Goal: Task Accomplishment & Management: Manage account settings

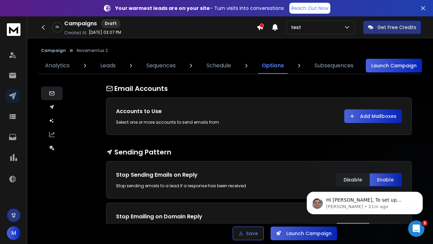
scroll to position [36, 0]
click at [12, 77] on icon at bounding box center [12, 75] width 7 height 5
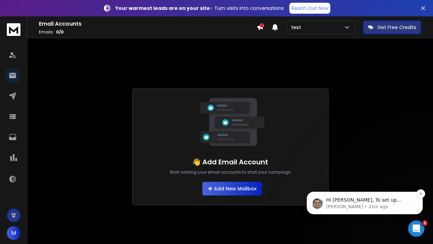
click at [358, 206] on p "Raj • 21m ago" at bounding box center [370, 206] width 88 height 6
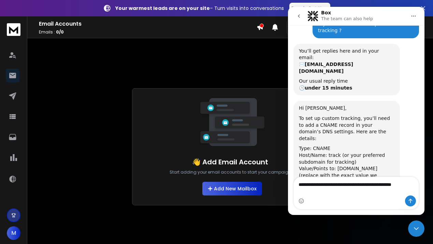
scroll to position [43, 0]
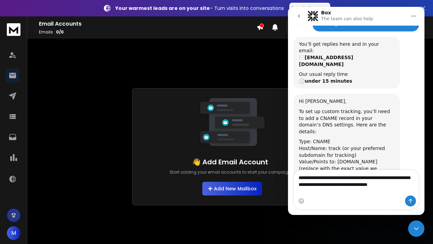
type textarea "**********"
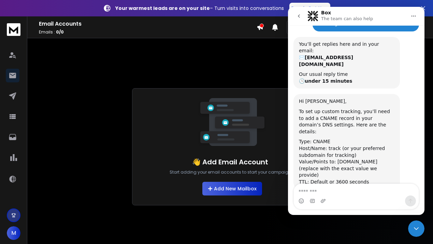
scroll to position [70, 0]
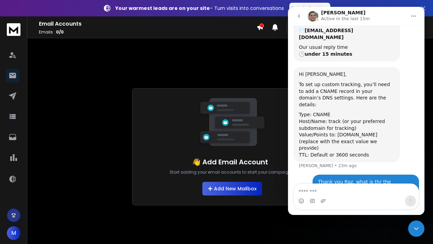
click at [227, 66] on div "👋 Add Email Account Start adding your email accounts to start your campaign Add…" at bounding box center [230, 146] width 384 height 203
click at [418, 227] on icon "Close Intercom Messenger" at bounding box center [416, 228] width 5 height 3
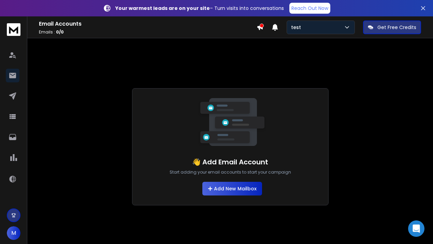
click at [331, 27] on div "test" at bounding box center [320, 27] width 59 height 7
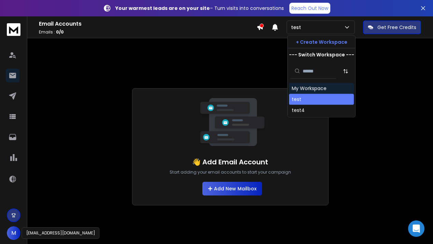
click at [10, 235] on span "M" at bounding box center [14, 233] width 14 height 14
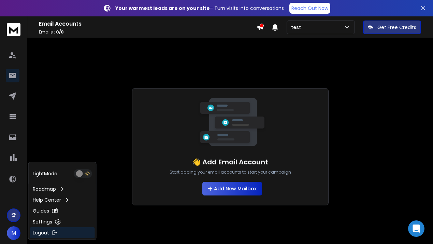
click at [40, 231] on p "Logout" at bounding box center [41, 232] width 16 height 7
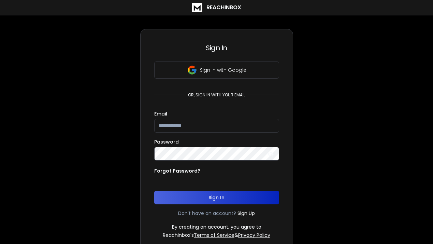
click at [243, 46] on button "Later" at bounding box center [238, 43] width 31 height 17
click at [175, 134] on form "Email Password Forgot Password? Sign In Sign Up" at bounding box center [216, 157] width 125 height 93
click at [175, 125] on input "email" at bounding box center [216, 126] width 125 height 14
type input "**********"
click at [215, 200] on button "Sign In" at bounding box center [216, 197] width 125 height 14
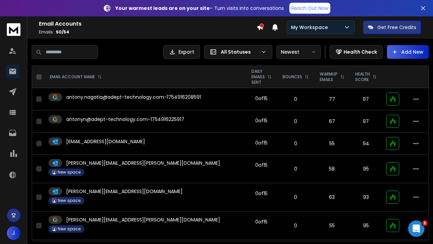
click at [304, 29] on p "My Workspace" at bounding box center [311, 27] width 40 height 7
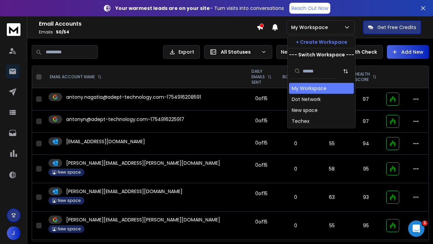
click at [314, 43] on p "+ Create Workspace" at bounding box center [322, 42] width 52 height 7
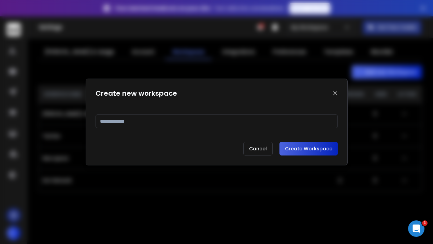
click at [334, 92] on icon at bounding box center [334, 92] width 5 height 5
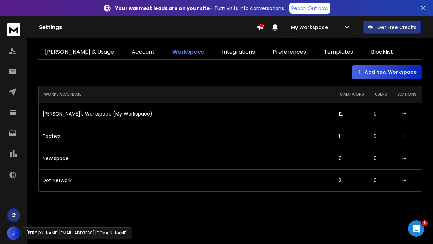
click at [10, 230] on span "J" at bounding box center [14, 233] width 14 height 14
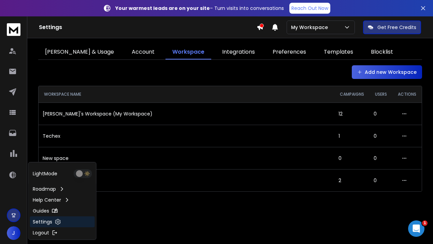
click at [40, 223] on p "Settings" at bounding box center [42, 221] width 19 height 7
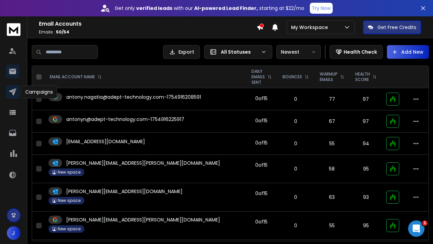
click at [15, 90] on icon at bounding box center [12, 91] width 7 height 7
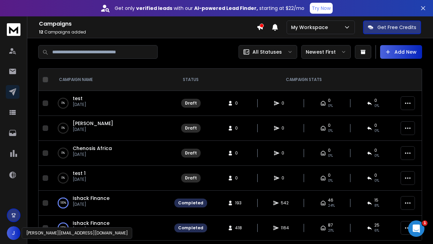
click at [13, 234] on span "J" at bounding box center [14, 233] width 14 height 14
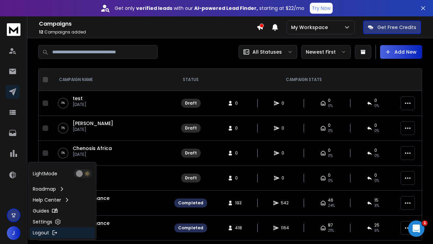
click at [35, 232] on p "Logout" at bounding box center [41, 232] width 16 height 7
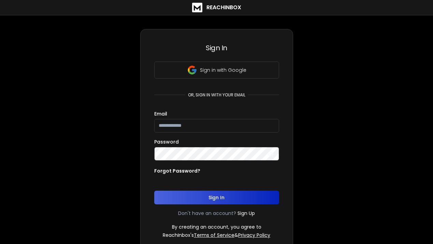
click at [197, 126] on input "email" at bounding box center [216, 126] width 125 height 14
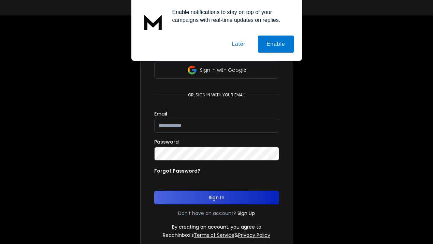
click at [242, 44] on button "Later" at bounding box center [238, 43] width 31 height 17
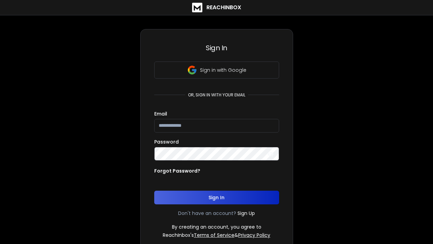
click at [180, 129] on input "email" at bounding box center [216, 126] width 125 height 14
type input "**********"
click at [213, 198] on button "Sign In" at bounding box center [216, 197] width 125 height 14
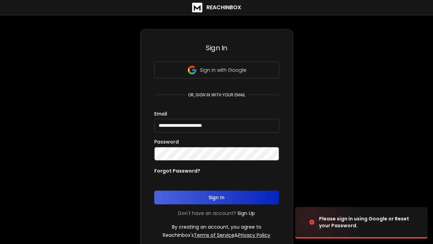
click at [272, 155] on icon at bounding box center [271, 154] width 6 height 6
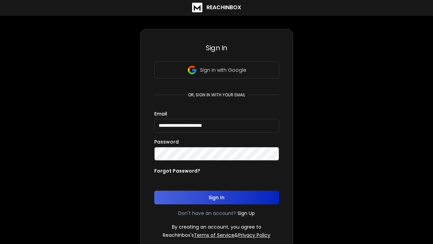
click at [201, 198] on button "Sign In" at bounding box center [216, 197] width 125 height 14
click at [201, 196] on button "Sign In" at bounding box center [216, 197] width 125 height 14
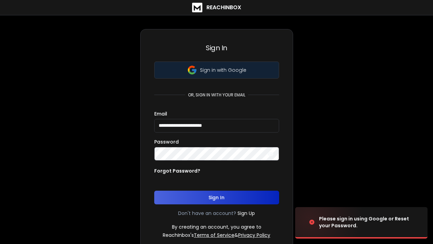
click at [206, 66] on button "Sign in with Google" at bounding box center [216, 69] width 125 height 17
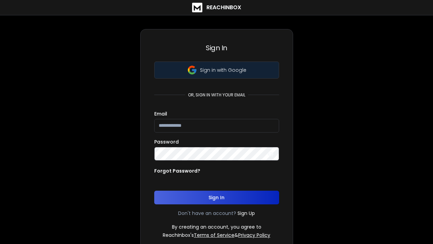
click at [234, 67] on p "Sign in with Google" at bounding box center [223, 70] width 46 height 7
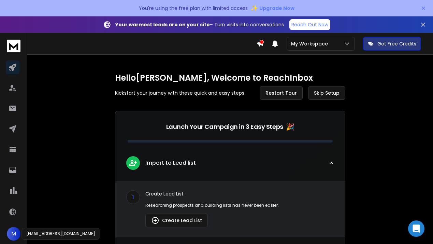
click at [18, 231] on span "M" at bounding box center [14, 234] width 14 height 14
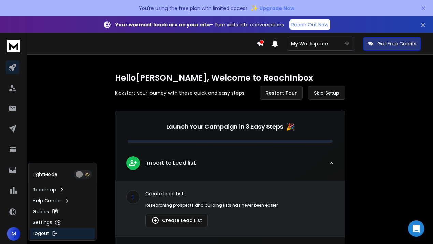
click at [40, 232] on p "Logout" at bounding box center [41, 233] width 16 height 7
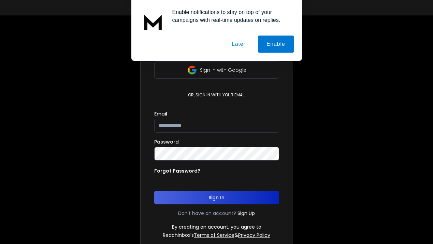
click at [241, 42] on button "Later" at bounding box center [238, 43] width 31 height 17
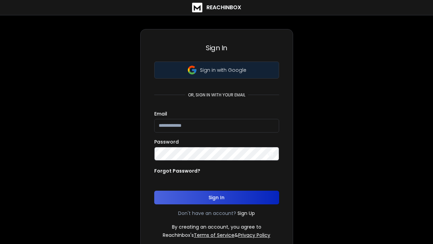
click at [216, 73] on button "Sign in with Google" at bounding box center [216, 69] width 125 height 17
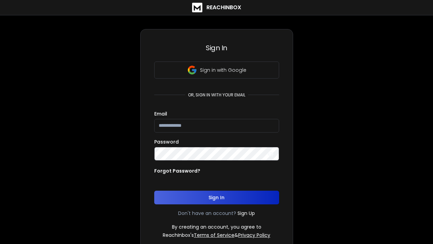
click at [173, 125] on input "email" at bounding box center [216, 126] width 125 height 14
type input "**********"
click at [196, 194] on button "Sign In" at bounding box center [216, 197] width 125 height 14
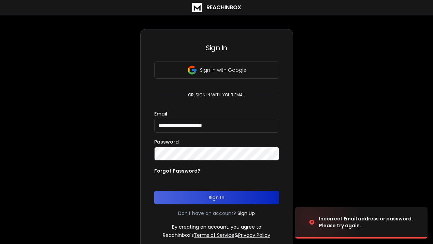
click at [270, 154] on icon at bounding box center [271, 154] width 6 height 6
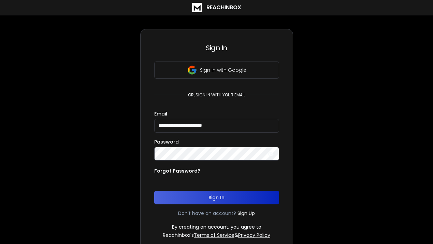
click at [196, 200] on button "Sign In" at bounding box center [216, 197] width 125 height 14
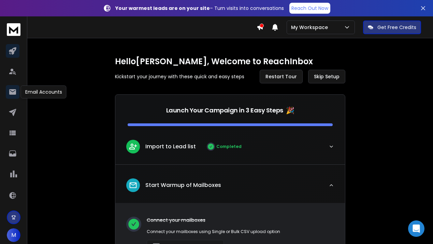
click at [13, 91] on icon at bounding box center [12, 91] width 7 height 5
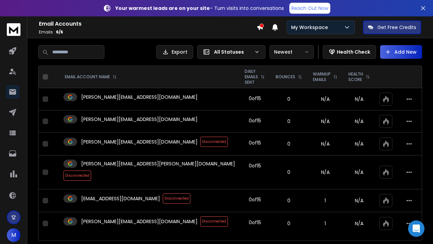
click at [319, 27] on p "My Workspace" at bounding box center [311, 27] width 40 height 7
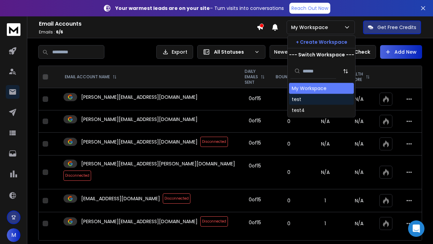
click at [304, 100] on div "test" at bounding box center [321, 99] width 65 height 11
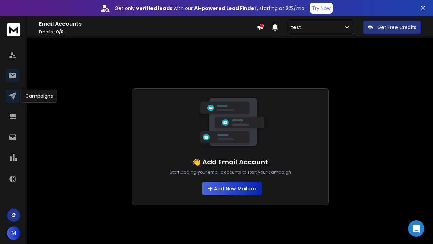
click at [13, 94] on icon at bounding box center [12, 95] width 7 height 7
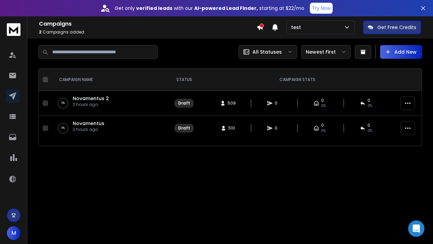
click at [408, 128] on icon "button" at bounding box center [407, 127] width 5 height 1
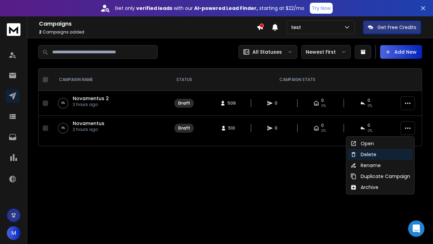
click at [379, 153] on div "Delete" at bounding box center [380, 154] width 65 height 11
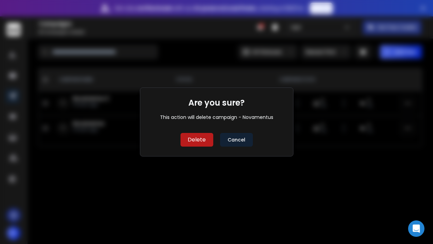
click at [194, 141] on button "Delete" at bounding box center [197, 140] width 33 height 14
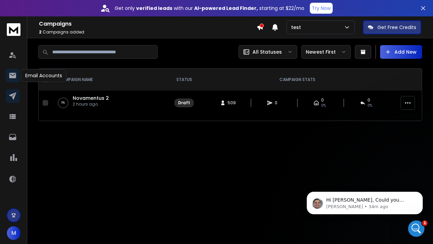
click at [11, 76] on icon at bounding box center [12, 75] width 7 height 5
